Goal: Check status: Check status

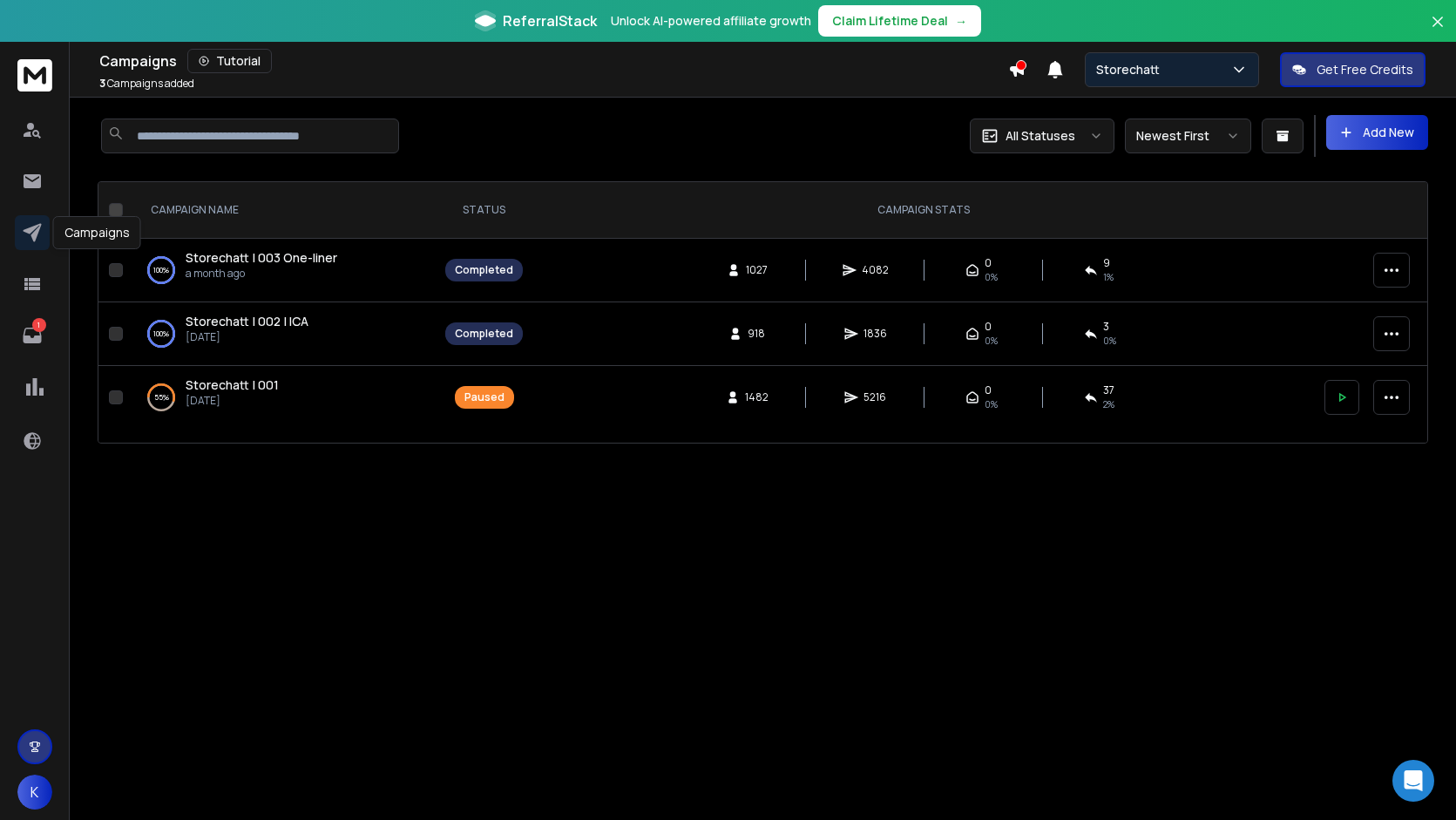
click at [1175, 72] on div "Storechatt" at bounding box center [1172, 70] width 152 height 18
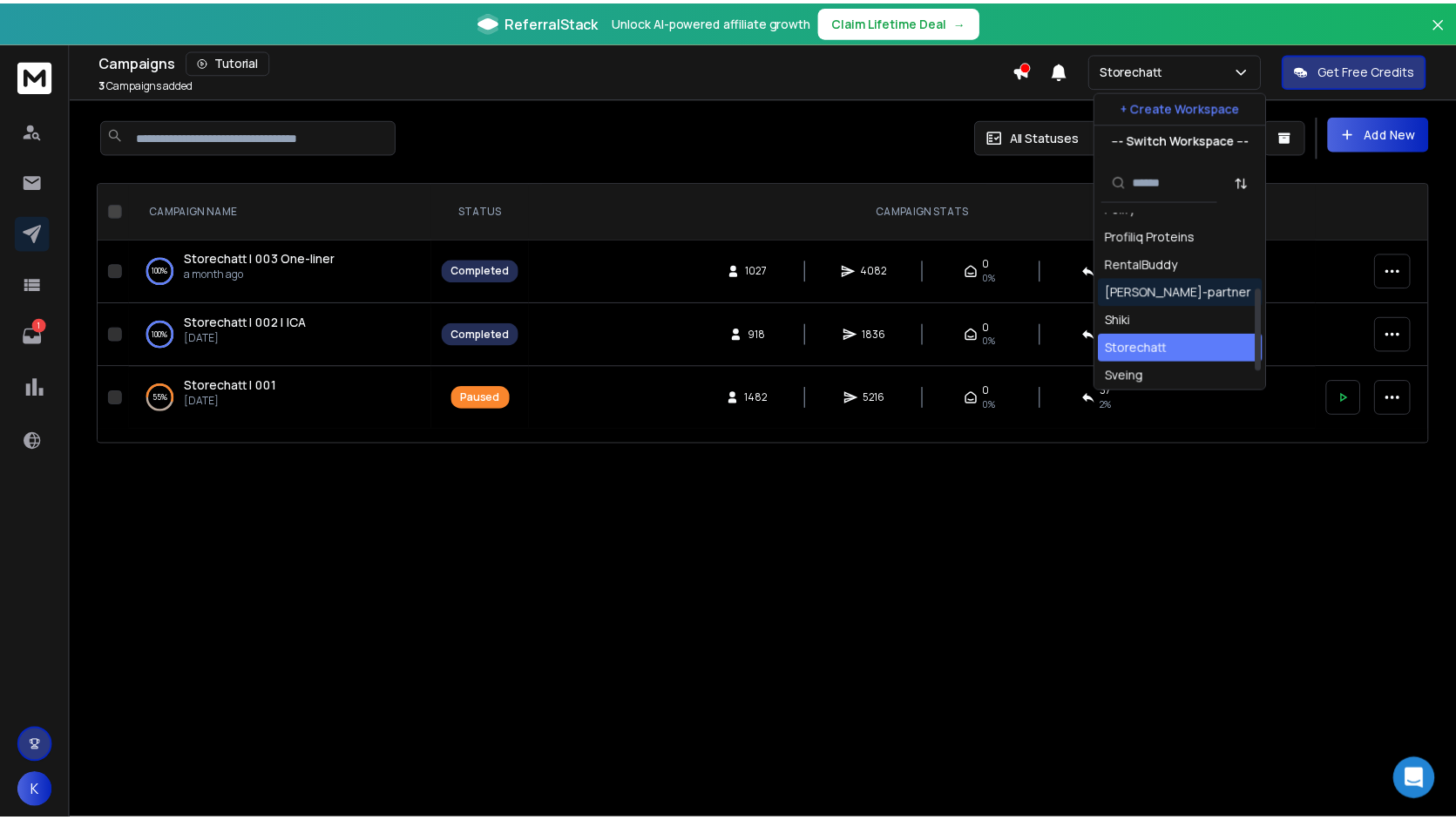
scroll to position [188, 0]
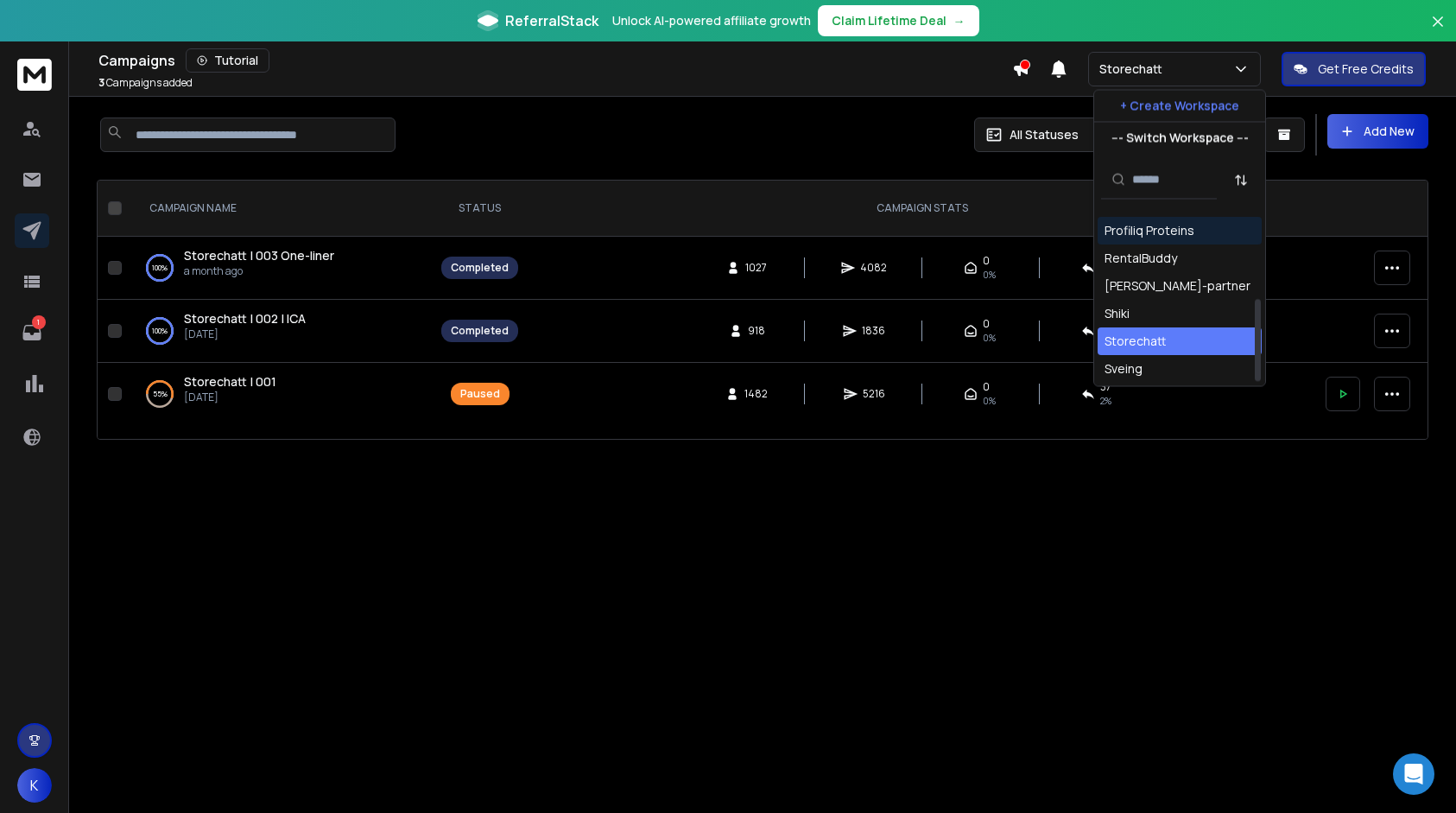
click at [1176, 233] on div "Profiliq Proteins" at bounding box center [1149, 231] width 90 height 17
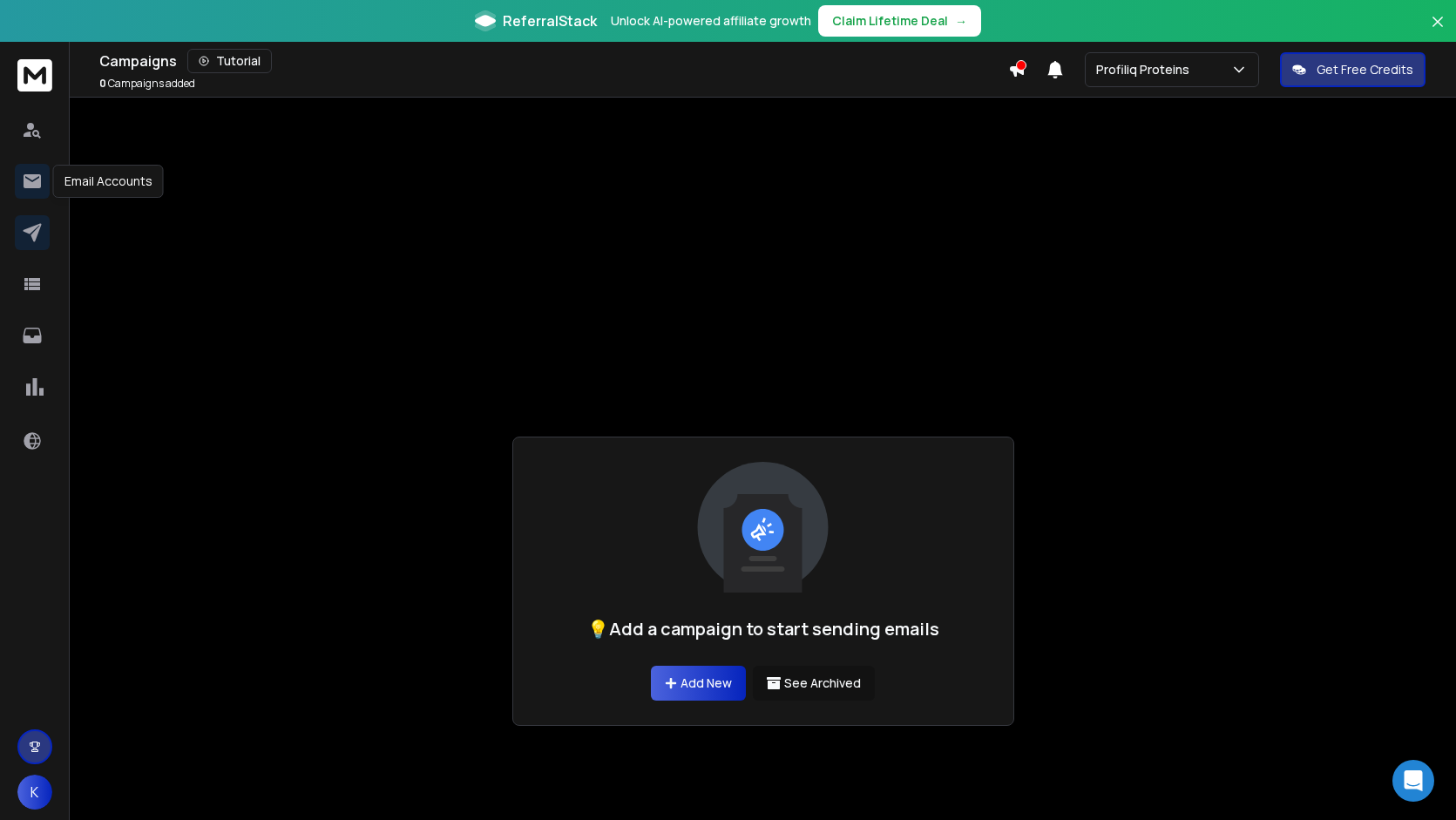
click at [29, 181] on icon at bounding box center [33, 181] width 18 height 14
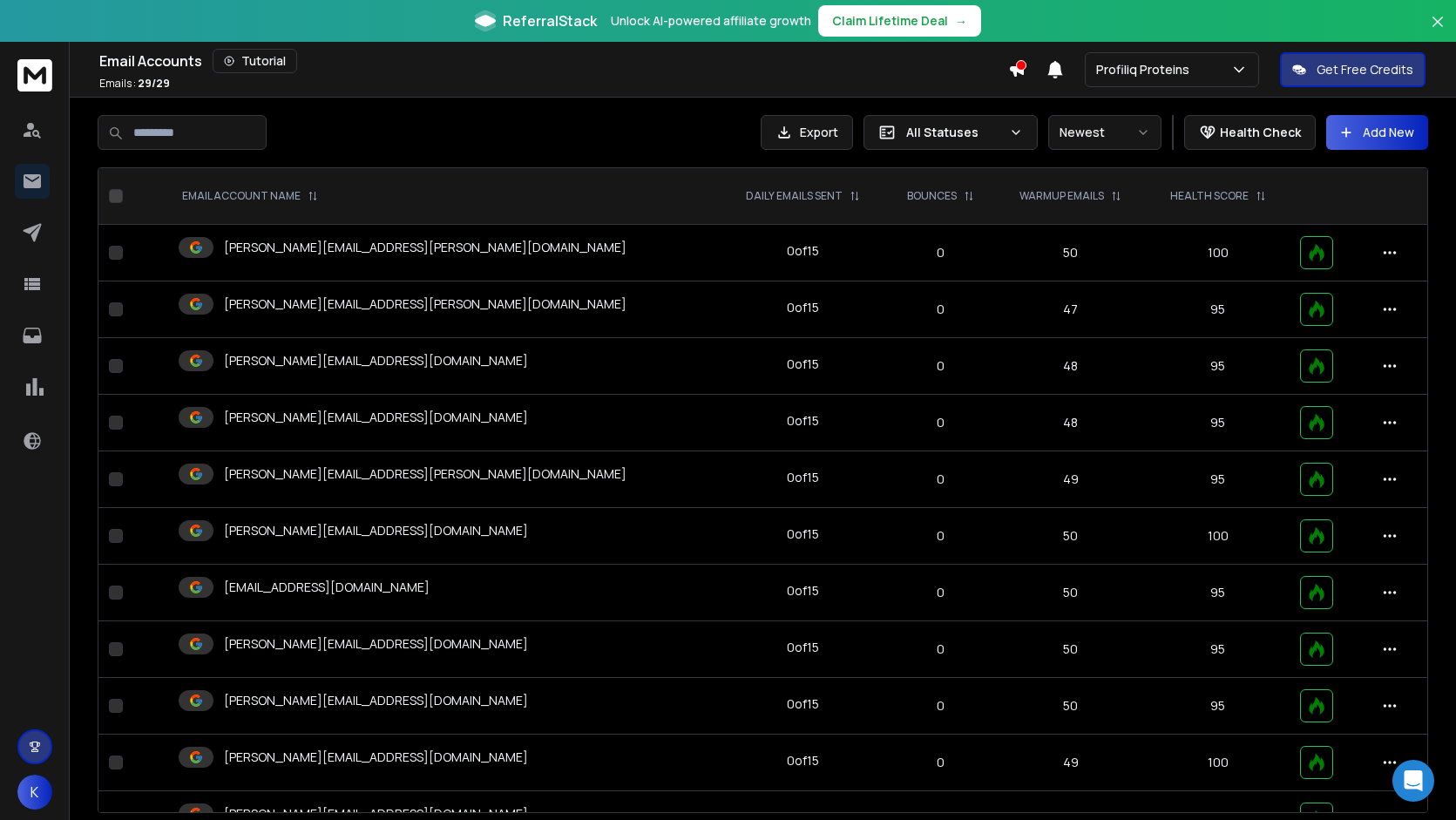
click at [721, 252] on td "0 of 15" at bounding box center [802, 247] width 165 height 45
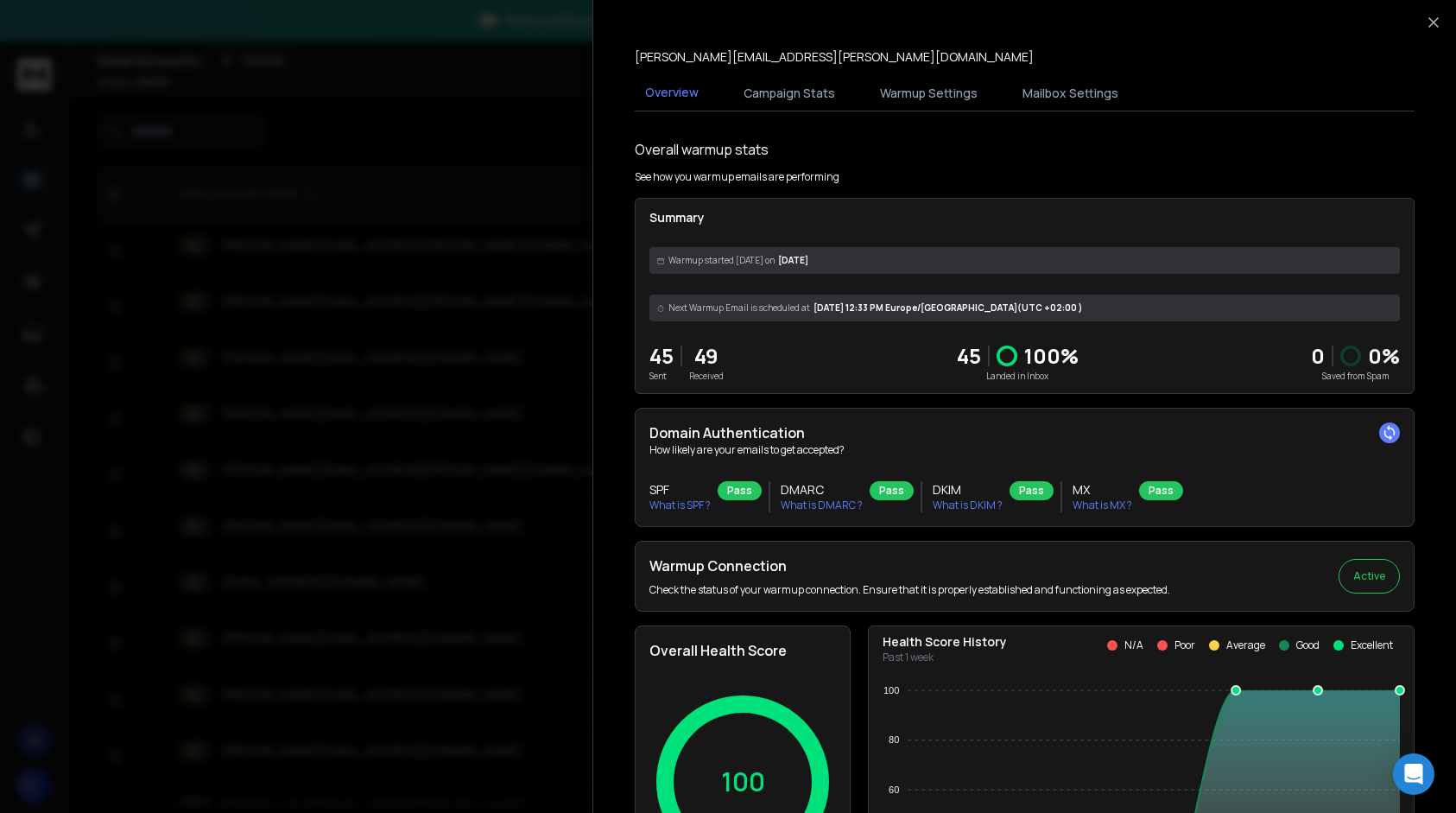
drag, startPoint x: 790, startPoint y: 261, endPoint x: 946, endPoint y: 260, distance: 156.0
click at [894, 260] on div "Warmup started [DATE] on [DATE]" at bounding box center [1025, 260] width 751 height 27
